Goal: Task Accomplishment & Management: Manage account settings

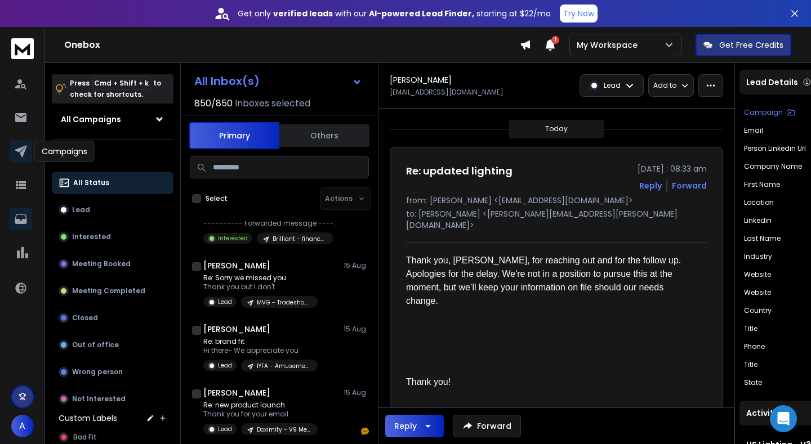
click at [15, 151] on icon at bounding box center [21, 152] width 14 height 14
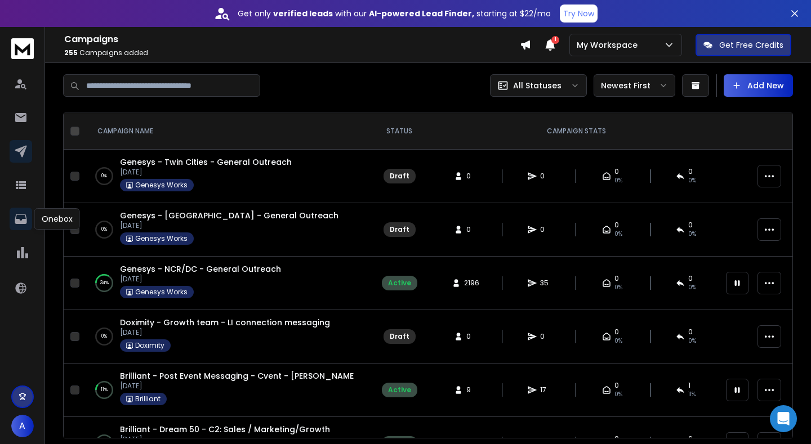
click at [21, 220] on icon at bounding box center [21, 219] width 14 height 14
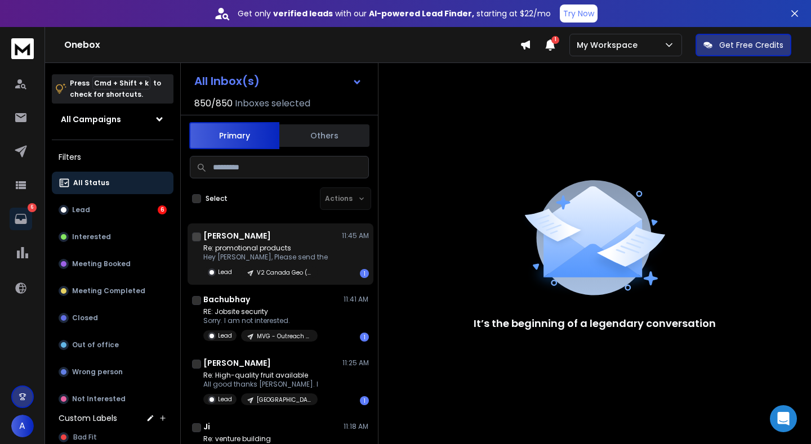
click at [264, 264] on div "Re: promotional products Hey Martin, Please send the Lead V2 Canada Geo (Exclud…" at bounding box center [265, 261] width 124 height 34
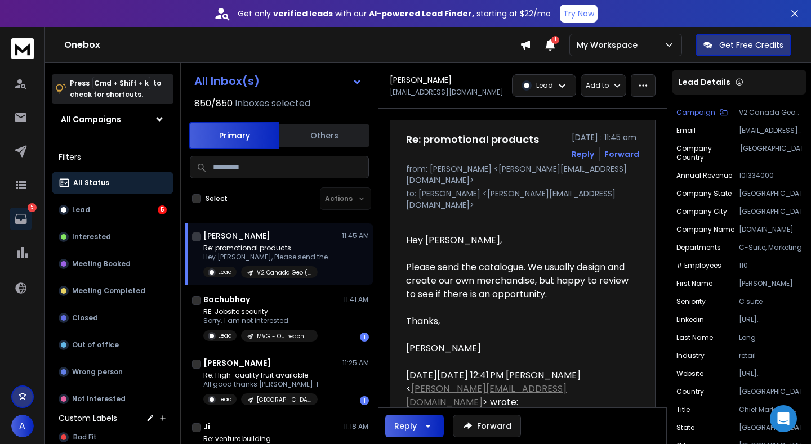
scroll to position [23, 0]
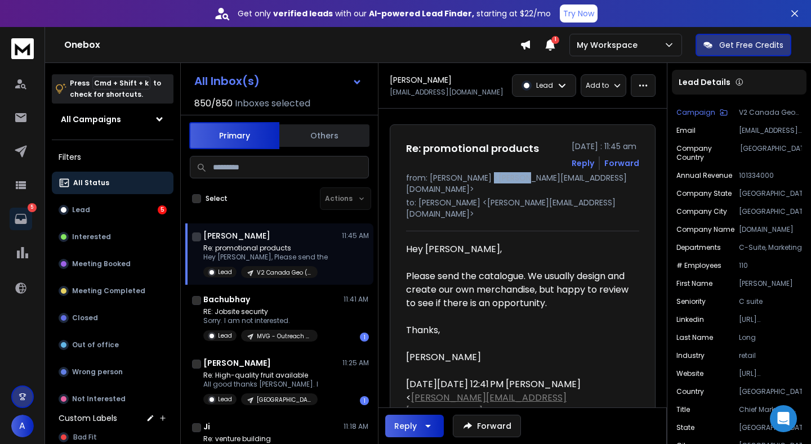
drag, startPoint x: 526, startPoint y: 180, endPoint x: 489, endPoint y: 179, distance: 36.6
click at [489, 179] on p "from: Rob Long <rob@kits.com>" at bounding box center [522, 183] width 233 height 23
copy p "kits.com"
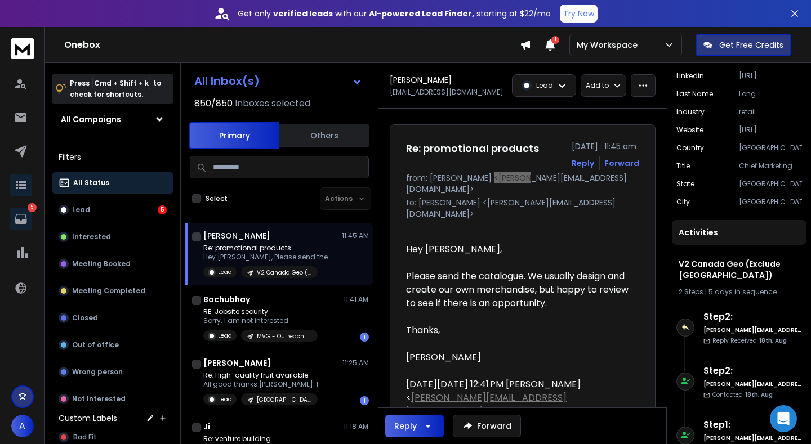
scroll to position [227, 0]
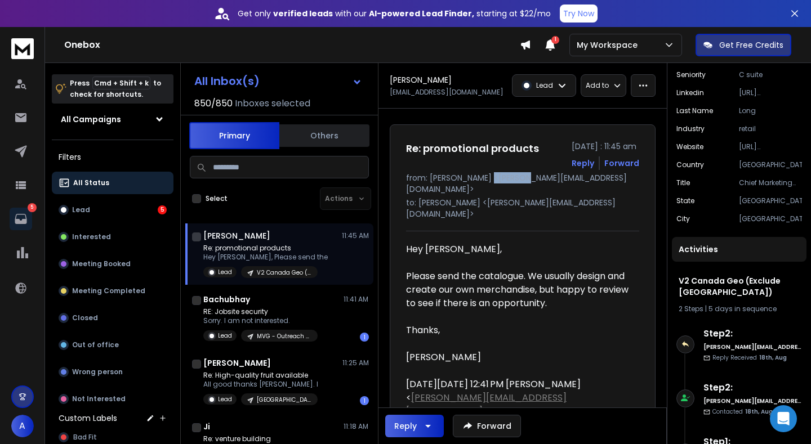
click at [567, 83] on icon at bounding box center [562, 85] width 9 height 9
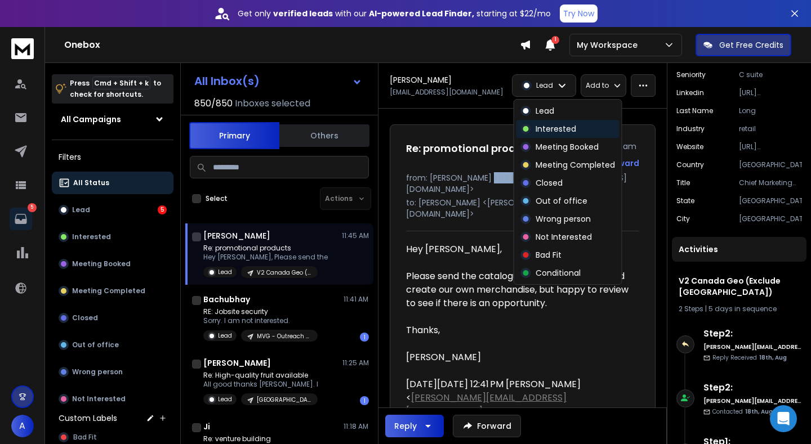
click at [542, 135] on div "Interested" at bounding box center [567, 129] width 103 height 18
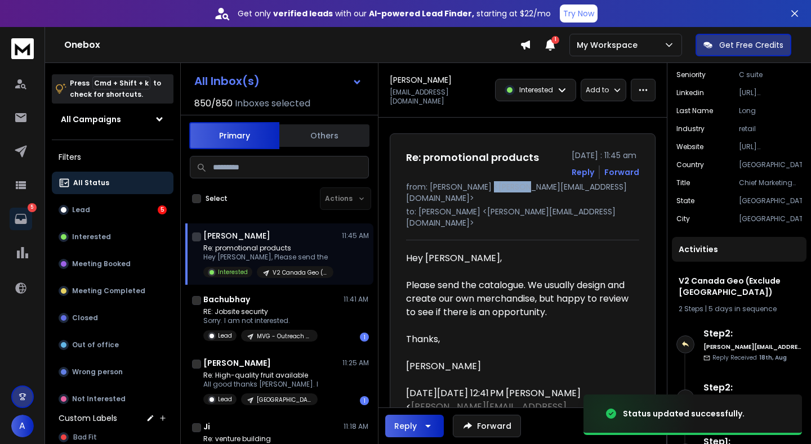
click at [619, 167] on div "Forward" at bounding box center [621, 172] width 35 height 11
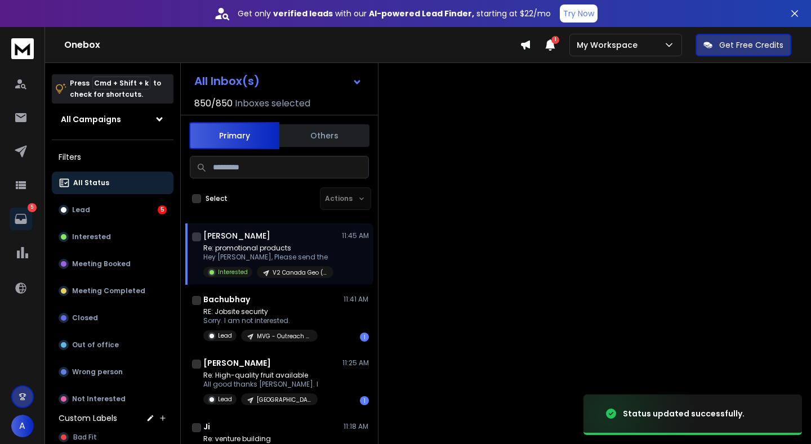
scroll to position [0, 0]
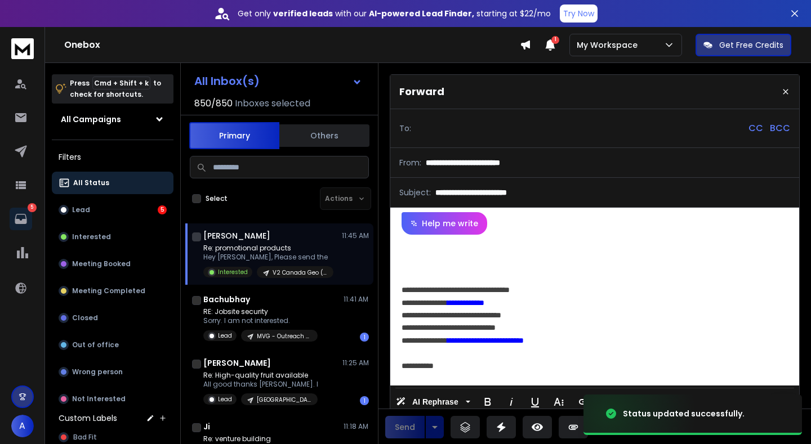
click at [457, 126] on input at bounding box center [455, 128] width 79 height 20
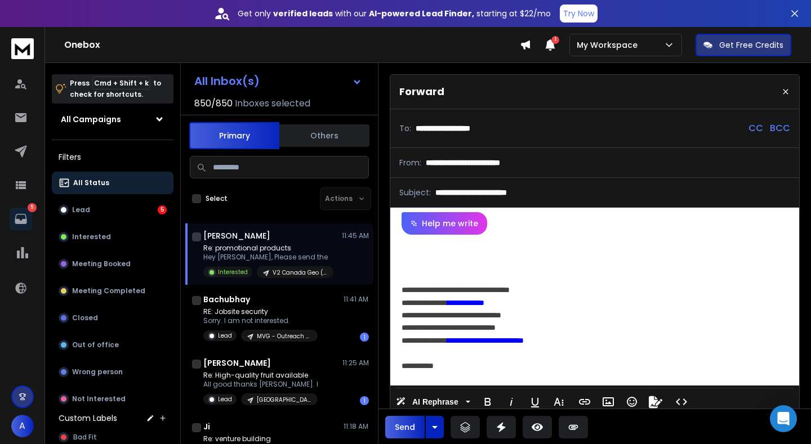
type input "**********"
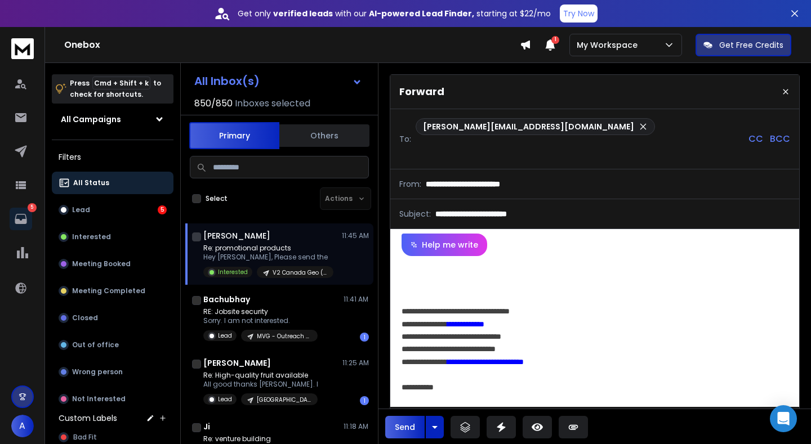
click at [749, 132] on p "CC" at bounding box center [755, 139] width 15 height 14
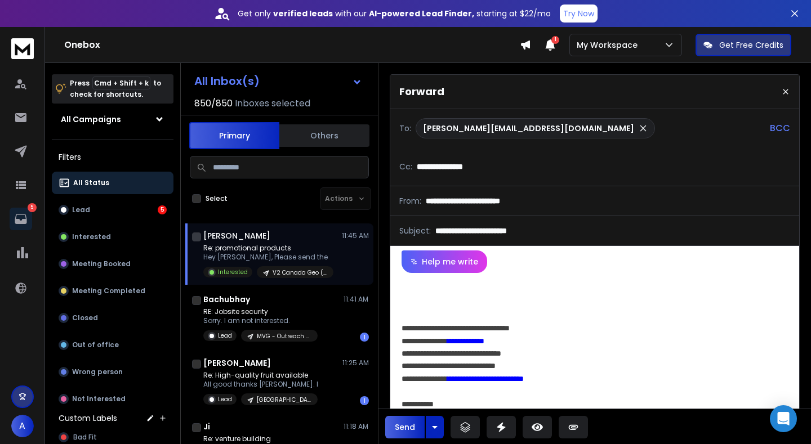
type input "**********"
click at [405, 422] on button "Send" at bounding box center [404, 427] width 39 height 23
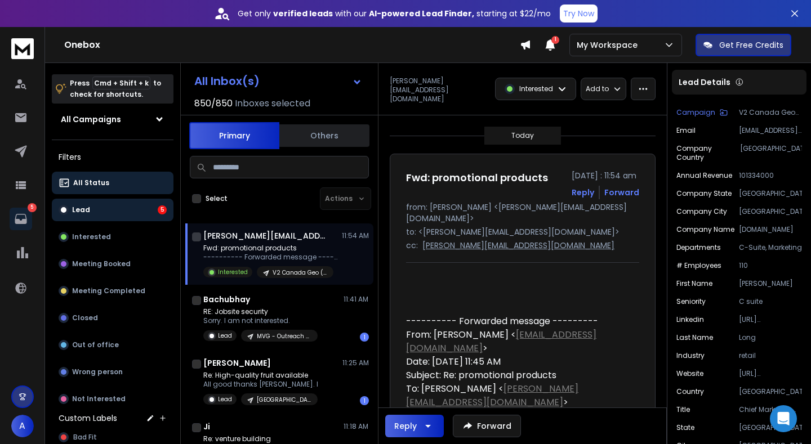
click at [95, 216] on button "Lead 5" at bounding box center [113, 210] width 122 height 23
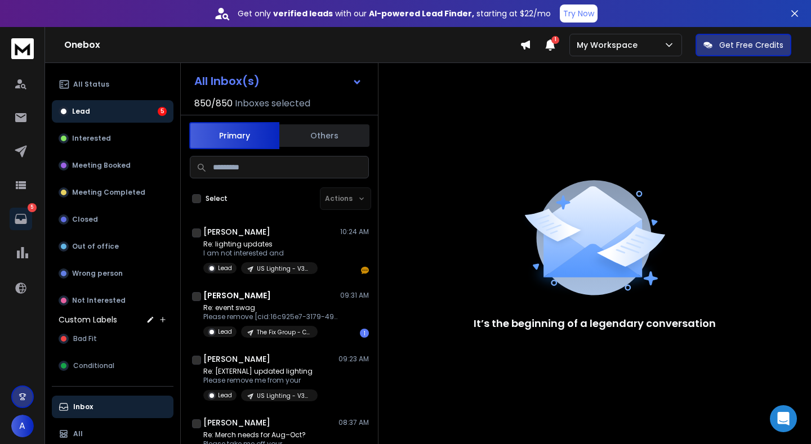
scroll to position [324, 0]
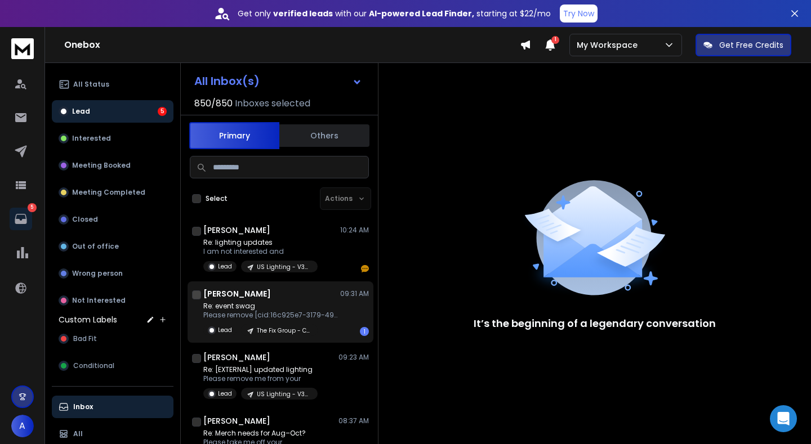
click at [291, 323] on div "Re: event swag Please remove [cid:16c925e7-3179-49ad-a3aa-d992930d5fe2] Marcy R…" at bounding box center [270, 319] width 135 height 34
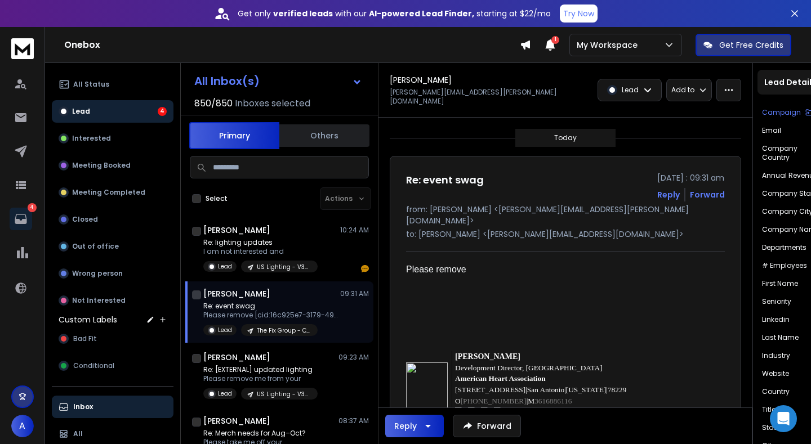
click at [649, 86] on div "Lead" at bounding box center [629, 89] width 63 height 21
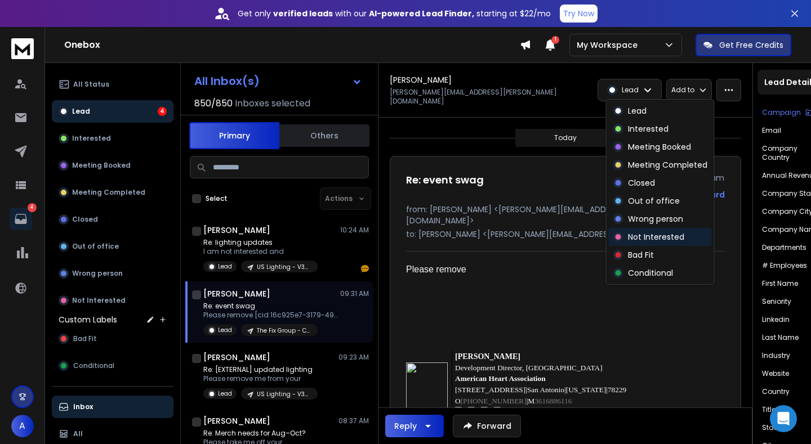
click at [634, 235] on p "Not Interested" at bounding box center [656, 236] width 56 height 11
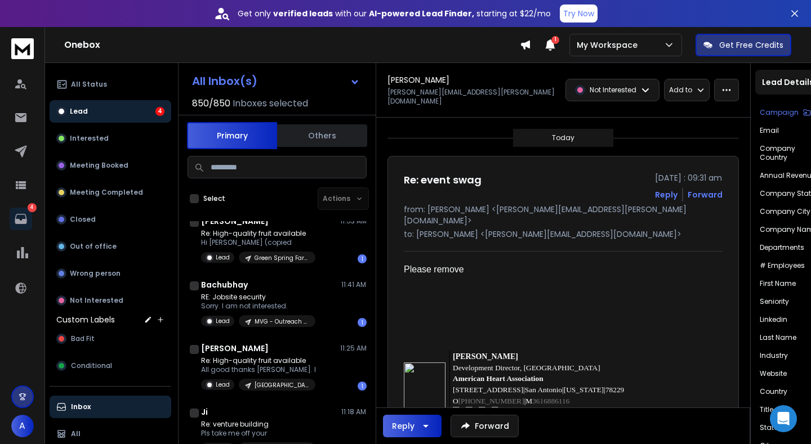
scroll to position [0, 0]
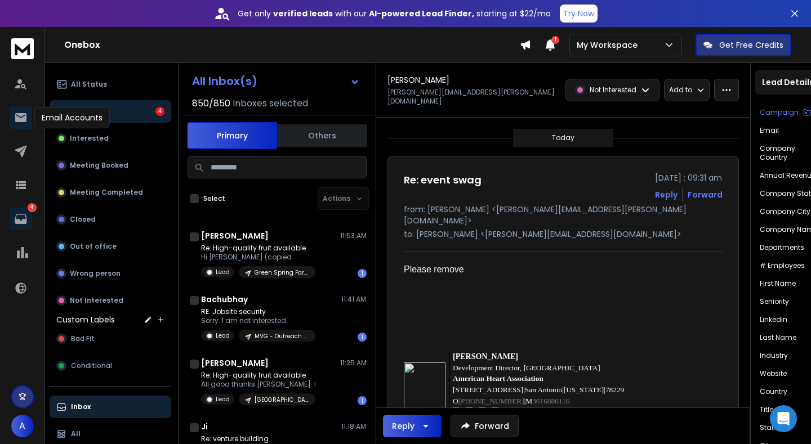
click at [21, 123] on icon at bounding box center [21, 118] width 14 height 14
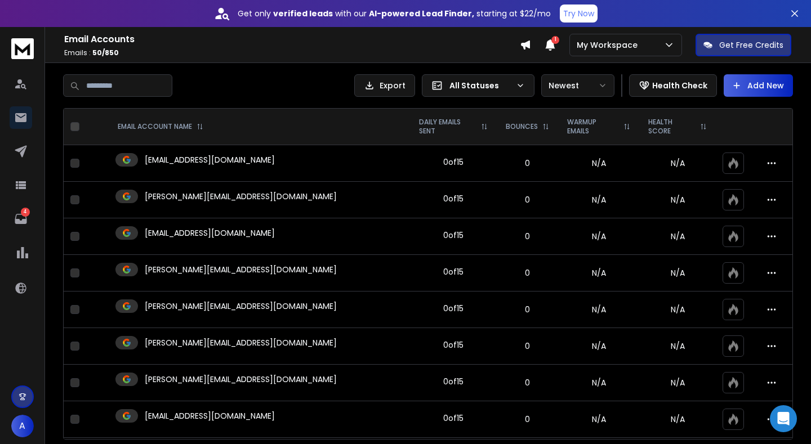
click at [501, 88] on p "All Statuses" at bounding box center [480, 85] width 62 height 11
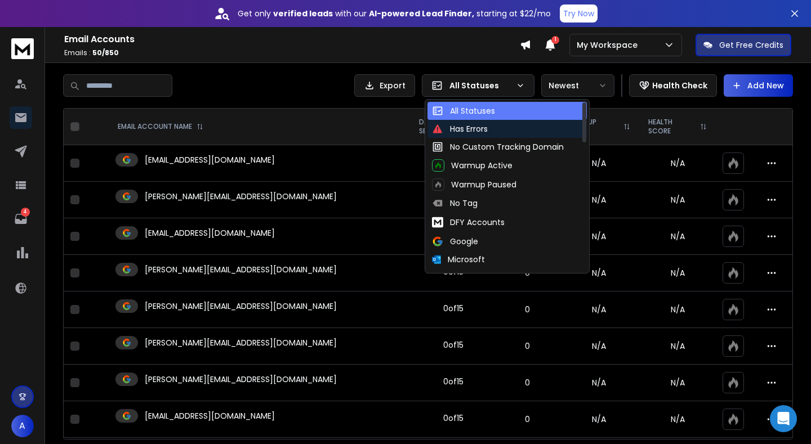
click at [487, 127] on div "Has Errors" at bounding box center [460, 128] width 56 height 11
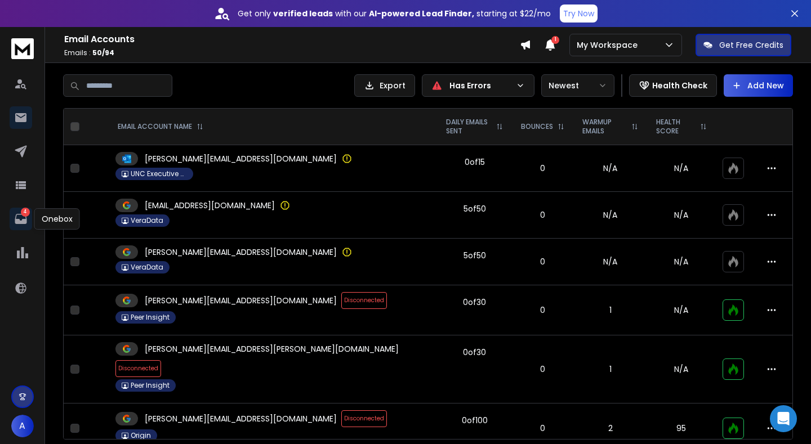
click at [17, 221] on icon at bounding box center [21, 219] width 12 height 10
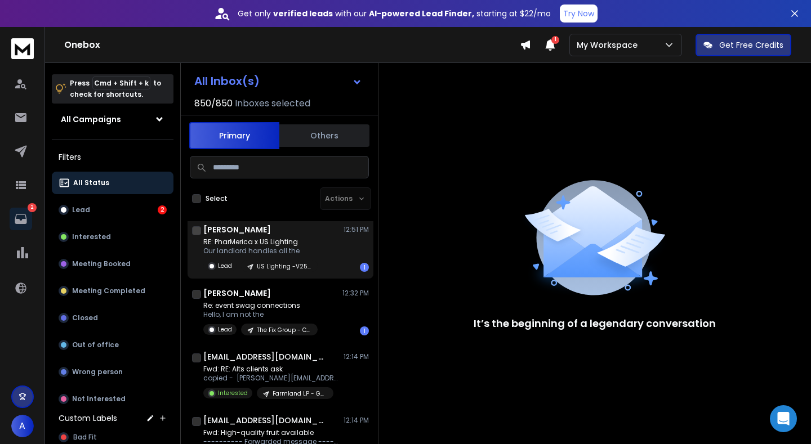
scroll to position [7, 0]
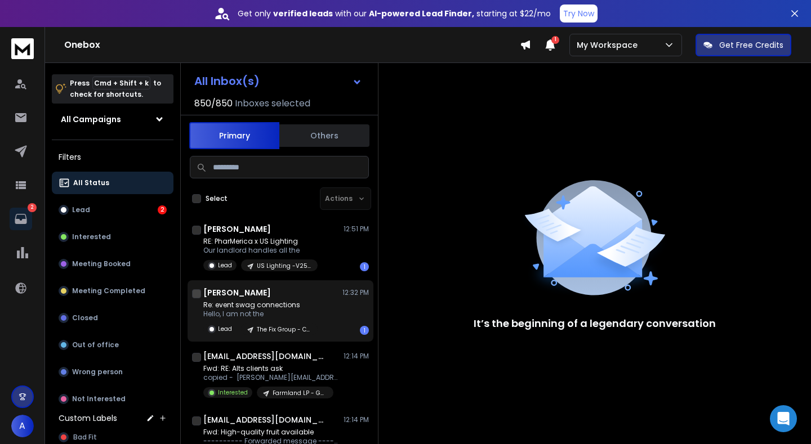
click at [279, 305] on p "Re: event swag connections" at bounding box center [260, 305] width 114 height 9
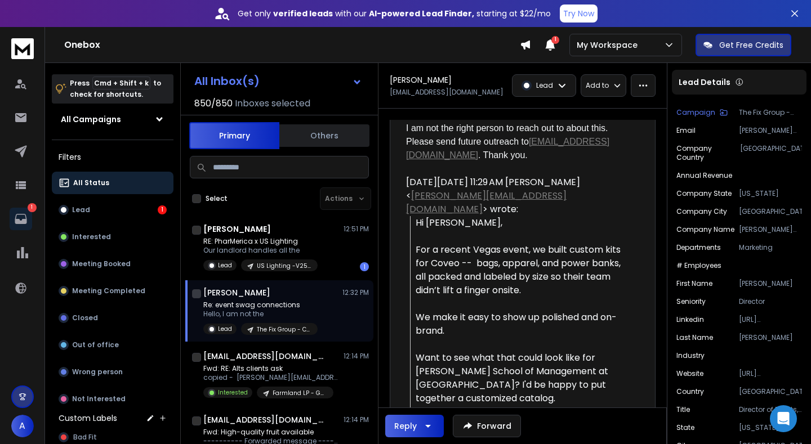
scroll to position [0, 0]
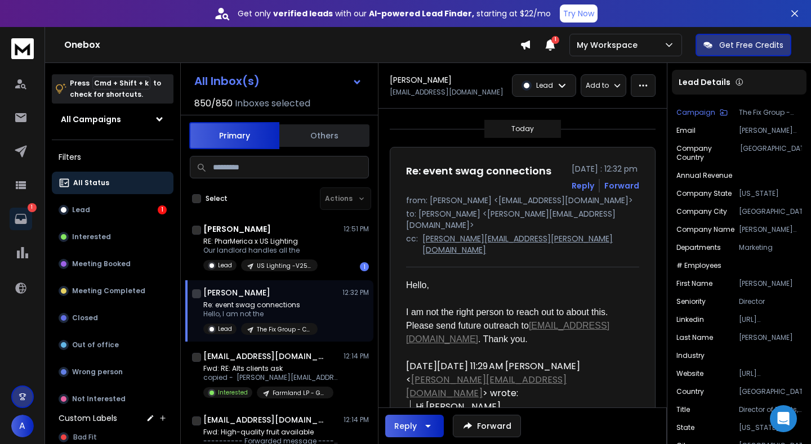
click at [607, 84] on p "Add to" at bounding box center [597, 85] width 23 height 9
click at [552, 82] on p "Lead" at bounding box center [544, 85] width 17 height 9
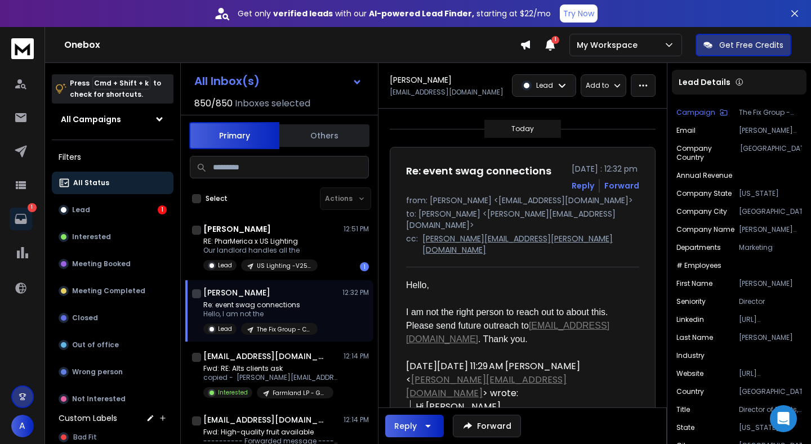
click at [558, 89] on icon at bounding box center [562, 85] width 9 height 9
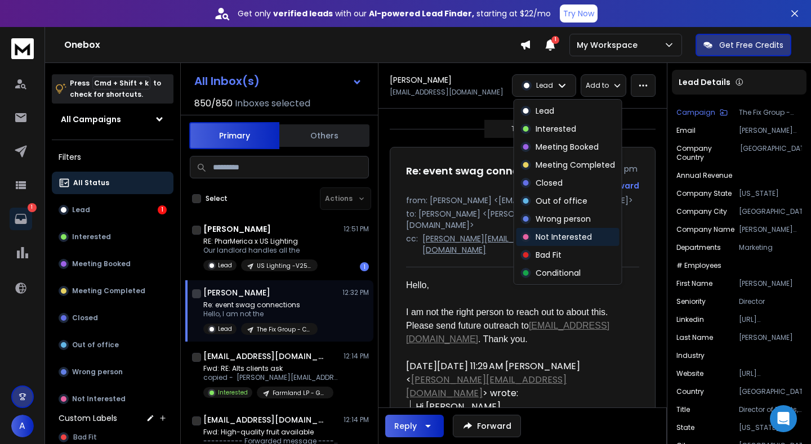
click at [572, 235] on p "Not Interested" at bounding box center [564, 236] width 56 height 11
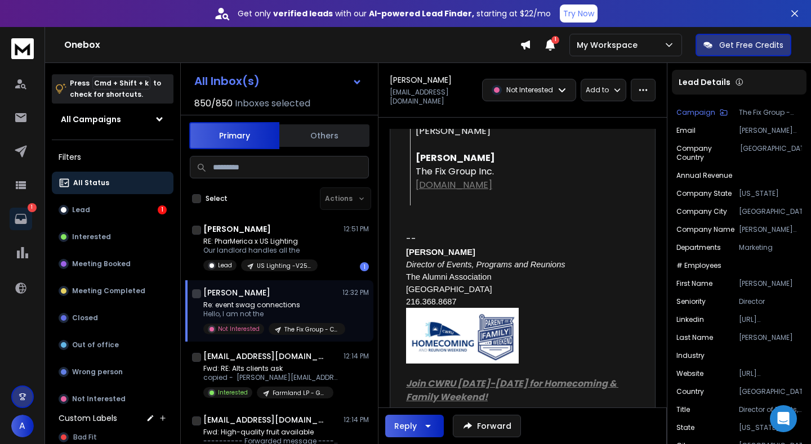
scroll to position [547, 0]
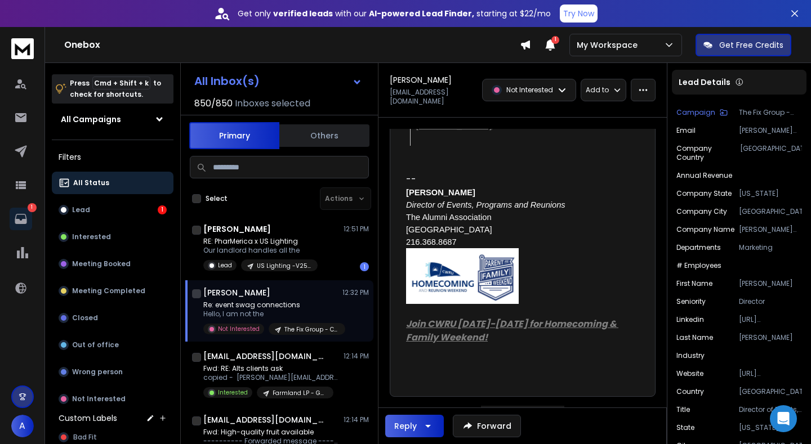
click at [529, 410] on span "2" at bounding box center [532, 415] width 6 height 10
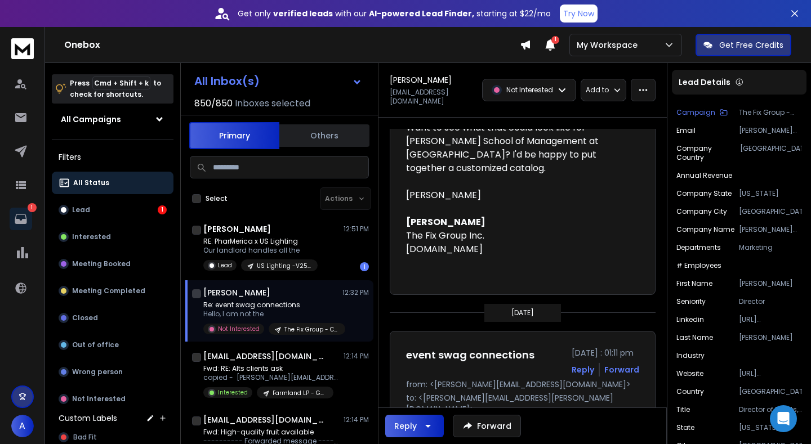
scroll to position [1145, 0]
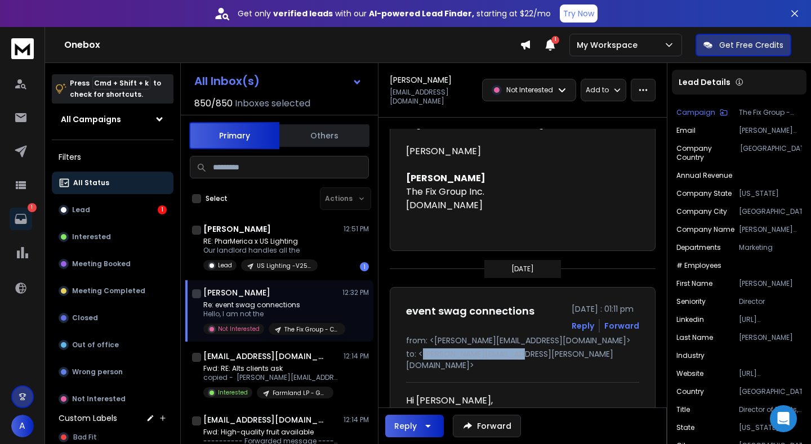
drag, startPoint x: 520, startPoint y: 302, endPoint x: 422, endPoint y: 302, distance: 98.6
click at [422, 349] on p "to: <katie.omalley@case.edu>" at bounding box center [522, 360] width 233 height 23
copy p "[PERSON_NAME][EMAIL_ADDRESS][PERSON_NAME][DOMAIN_NAME]"
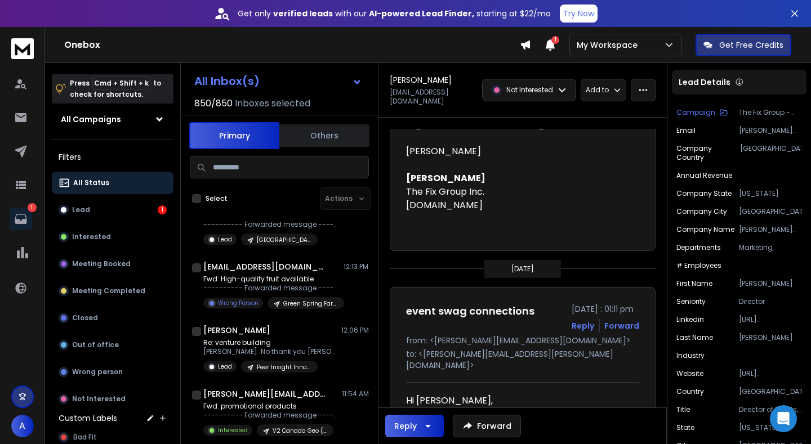
scroll to position [0, 0]
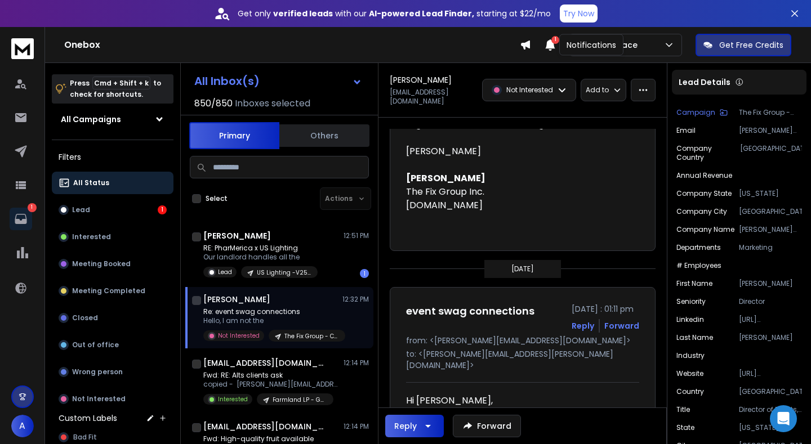
click at [614, 50] on div "Notifications" at bounding box center [591, 44] width 64 height 21
click at [661, 48] on div "My Workspace" at bounding box center [626, 44] width 98 height 11
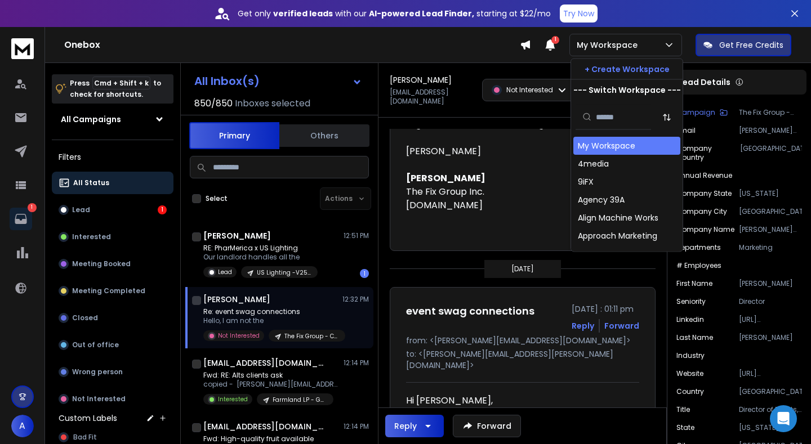
click at [610, 116] on input "text" at bounding box center [620, 117] width 48 height 25
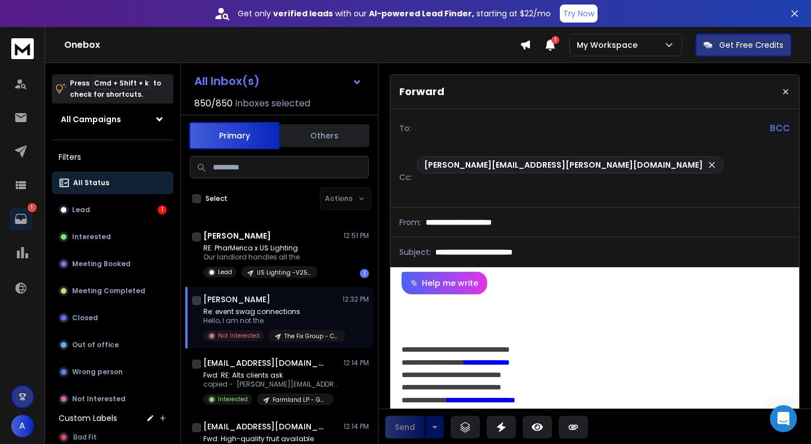
click at [781, 91] on icon at bounding box center [785, 91] width 9 height 9
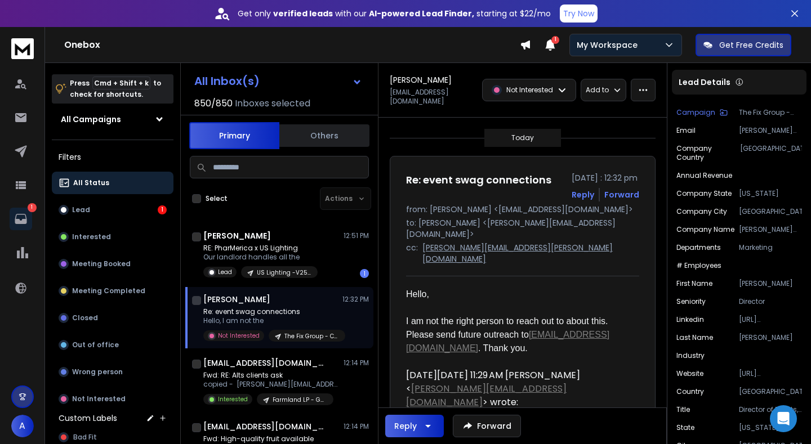
click at [641, 46] on div "My Workspace" at bounding box center [626, 44] width 98 height 11
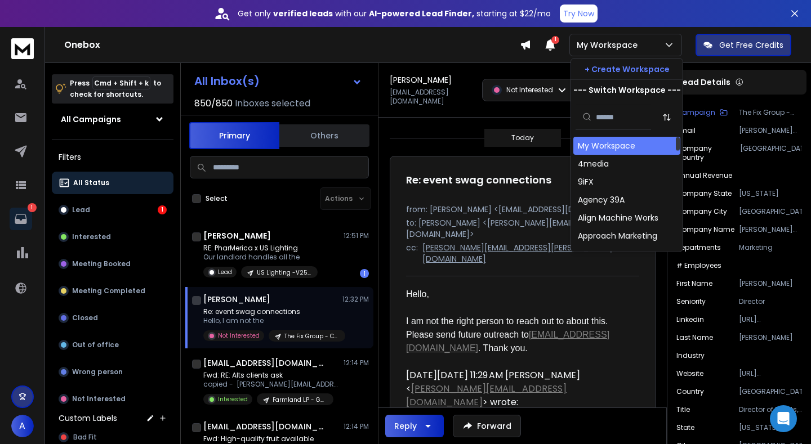
click at [631, 117] on input "text" at bounding box center [620, 117] width 48 height 25
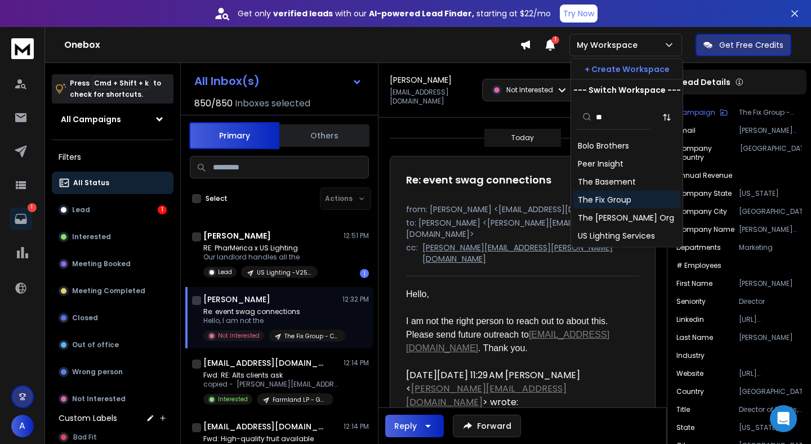
type input "**"
click at [611, 198] on div "The Fix Group" at bounding box center [605, 199] width 54 height 11
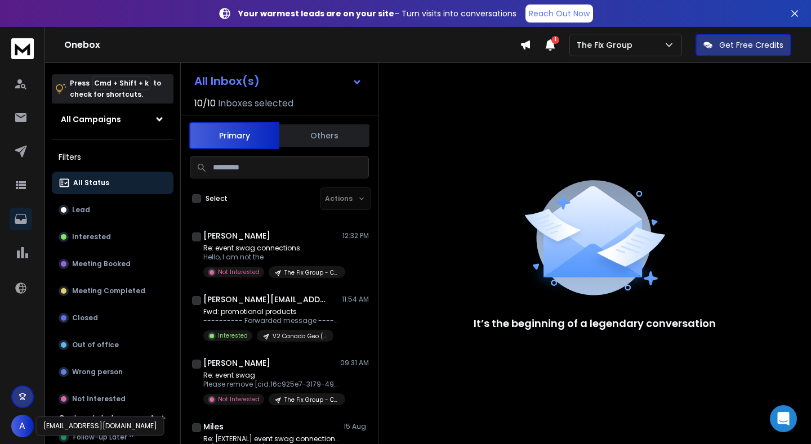
click at [24, 428] on span "A" at bounding box center [22, 426] width 23 height 23
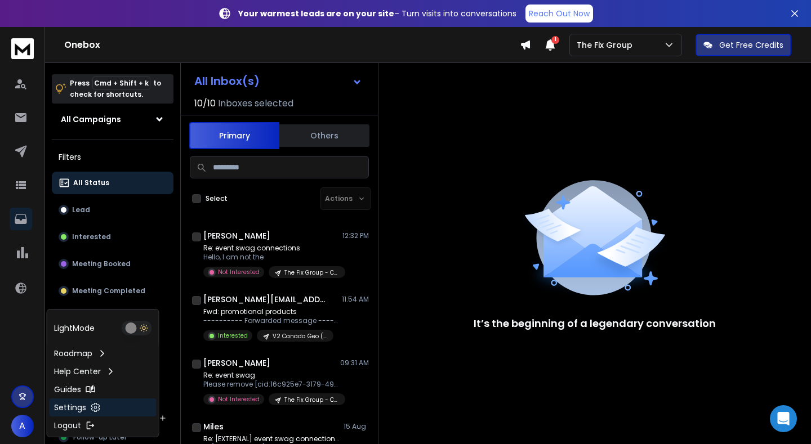
click at [75, 411] on p "Settings" at bounding box center [70, 407] width 32 height 11
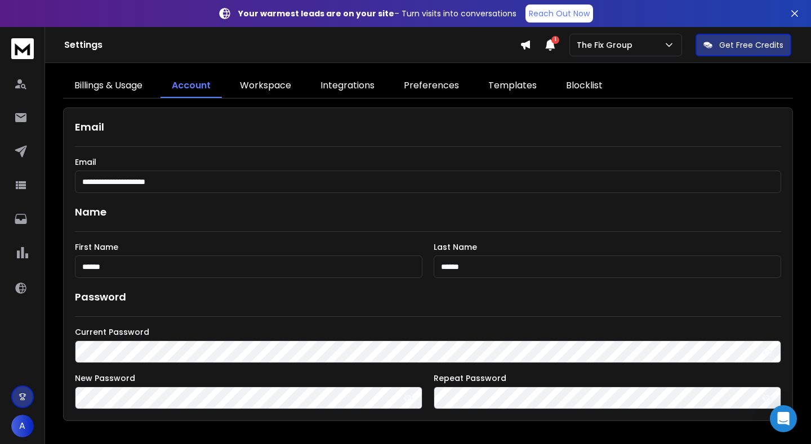
click at [576, 87] on link "Blocklist" at bounding box center [584, 86] width 59 height 24
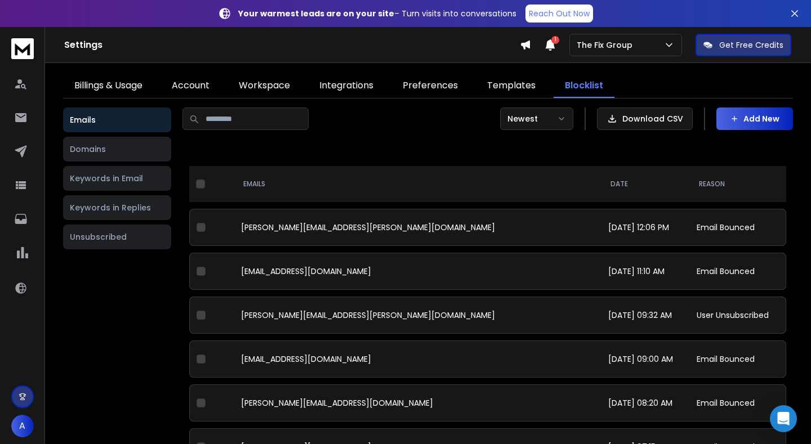
click at [253, 115] on input at bounding box center [245, 119] width 126 height 23
paste input "**********"
type input "**********"
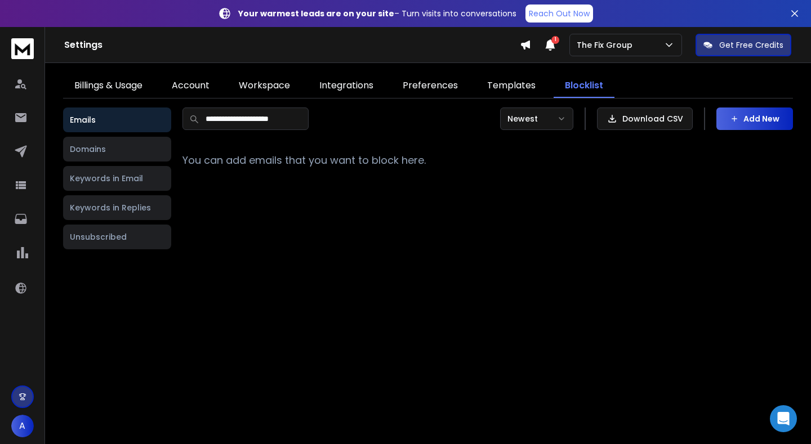
click at [746, 123] on p "Add New" at bounding box center [761, 118] width 36 height 11
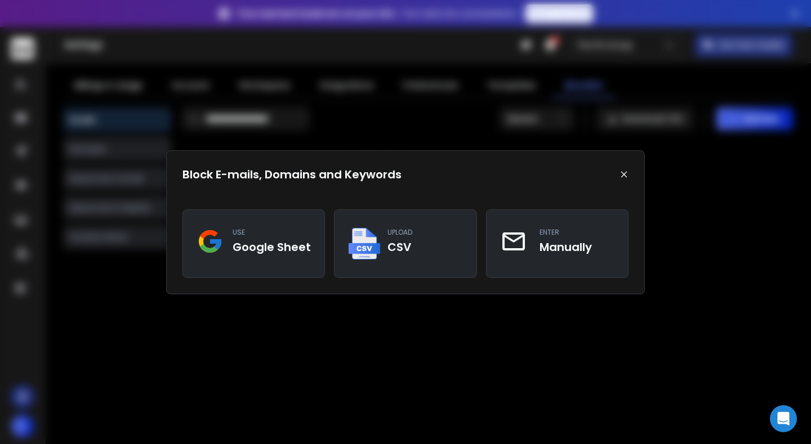
click at [549, 246] on h3 "Manually" at bounding box center [566, 247] width 52 height 16
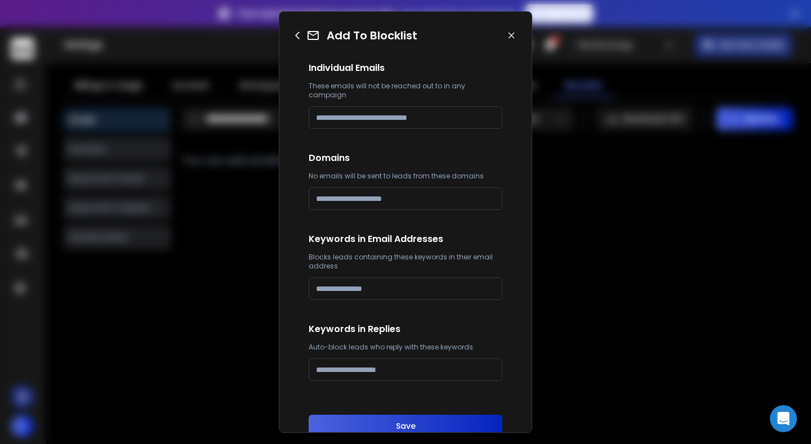
click at [396, 106] on input at bounding box center [406, 117] width 194 height 23
paste input "**********"
type input "**********"
click at [394, 417] on button "Save" at bounding box center [406, 426] width 194 height 23
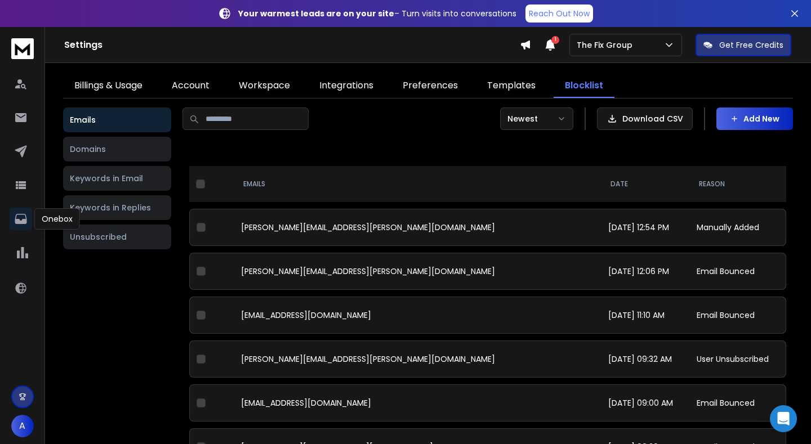
click at [16, 213] on icon at bounding box center [21, 219] width 14 height 14
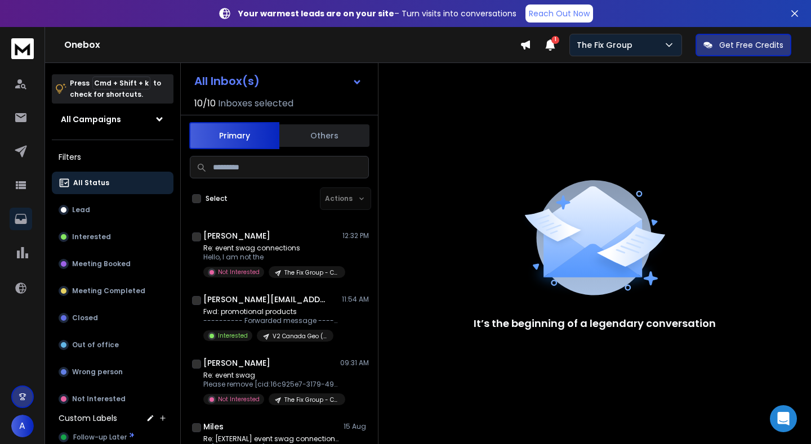
click at [642, 44] on div "The Fix Group" at bounding box center [626, 44] width 98 height 11
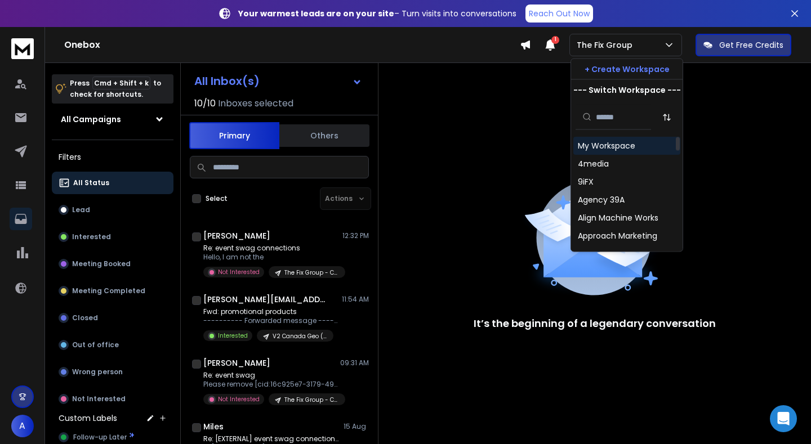
click at [626, 146] on div "My Workspace" at bounding box center [606, 145] width 57 height 11
